Goal: Go to known website: Access a specific website the user already knows

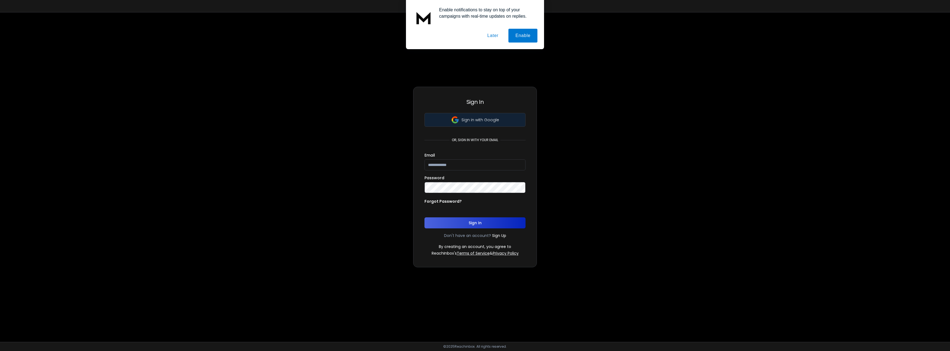
click at [480, 119] on p "Sign in with Google" at bounding box center [481, 120] width 38 height 6
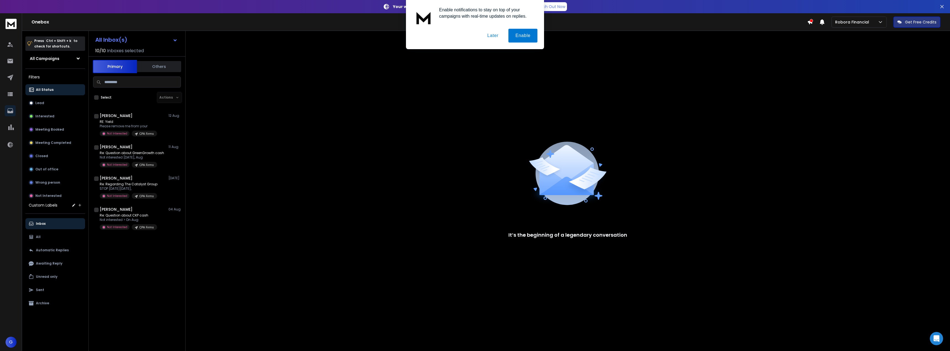
click at [491, 34] on button "Later" at bounding box center [492, 36] width 25 height 14
